Goal: Task Accomplishment & Management: Manage account settings

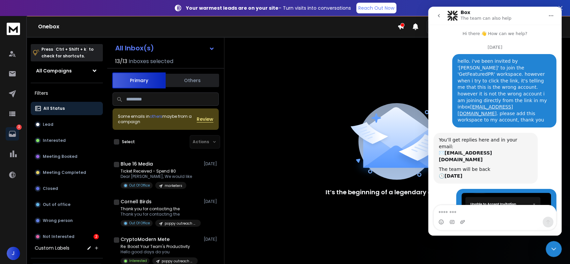
scroll to position [454, 0]
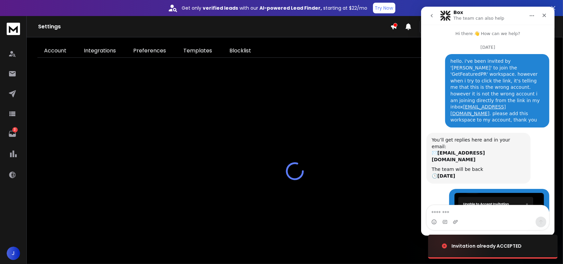
scroll to position [454, 0]
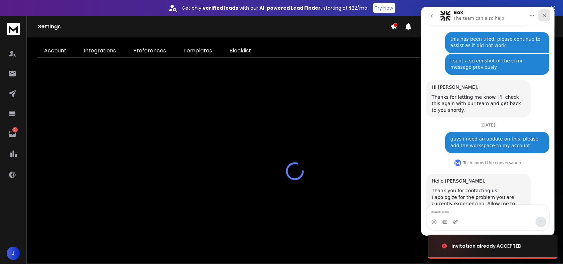
click at [542, 12] on div "Close" at bounding box center [544, 15] width 12 height 12
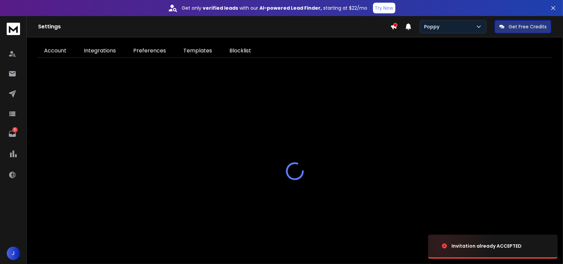
click at [448, 28] on div "Poppy" at bounding box center [453, 26] width 58 height 7
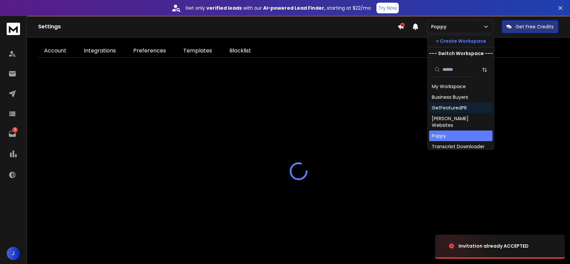
click at [457, 108] on div "GetFeaturedPR" at bounding box center [449, 108] width 35 height 7
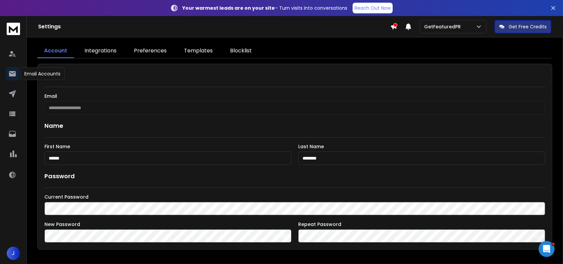
click at [8, 75] on icon at bounding box center [12, 74] width 8 height 8
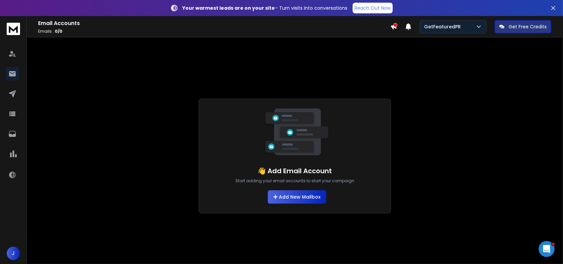
click at [443, 27] on p "GetFeaturedPR" at bounding box center [443, 26] width 39 height 7
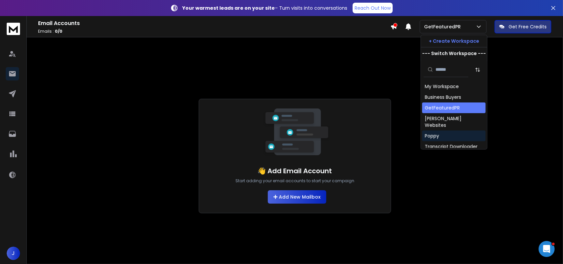
click at [414, 152] on div "👋 Add Email Account Start adding your email accounts to start your campaign Add…" at bounding box center [294, 156] width 515 height 115
